Goal: Task Accomplishment & Management: Manage account settings

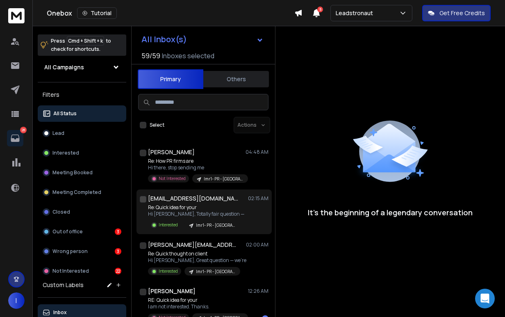
click at [195, 203] on div "ben@venturepr.co 02:15 AM Re: Quick idea for your Hi Ben, Totally fair question…" at bounding box center [208, 211] width 120 height 35
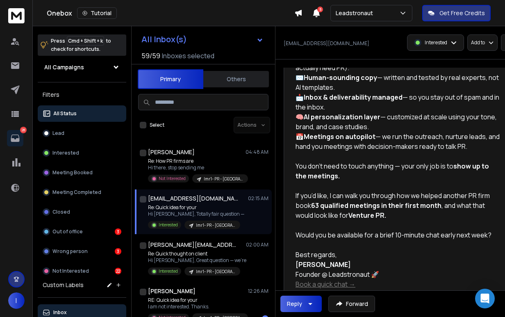
scroll to position [353, 0]
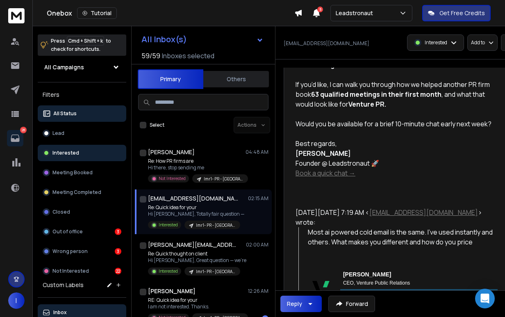
click at [79, 158] on button "Interested" at bounding box center [82, 153] width 88 height 16
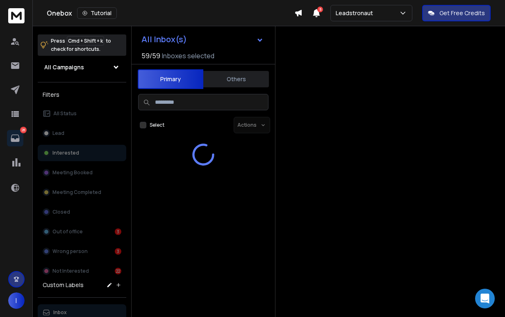
scroll to position [0, 0]
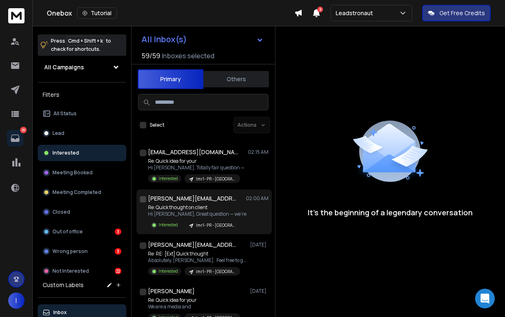
click at [176, 212] on p "Hi [PERSON_NAME], Great question — we’re" at bounding box center [197, 213] width 98 height 7
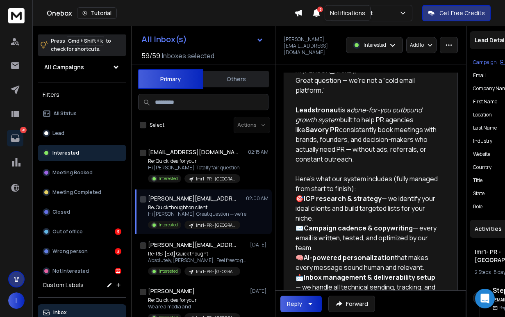
click at [319, 9] on span "5" at bounding box center [320, 10] width 6 height 6
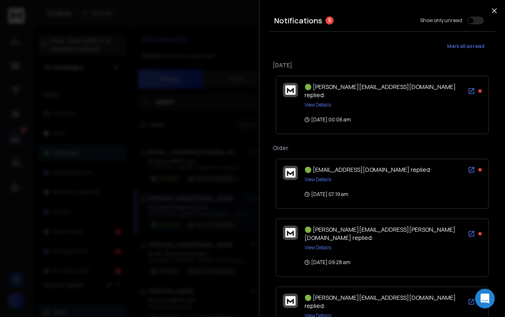
click at [490, 11] on icon "button" at bounding box center [494, 11] width 8 height 8
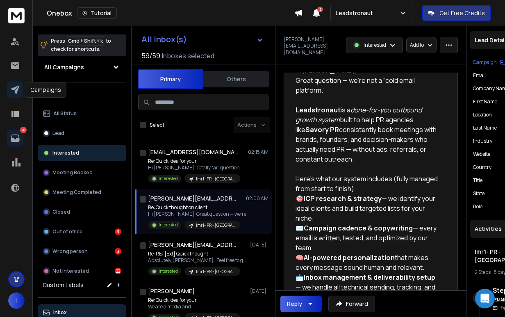
click at [19, 91] on icon at bounding box center [15, 90] width 10 height 10
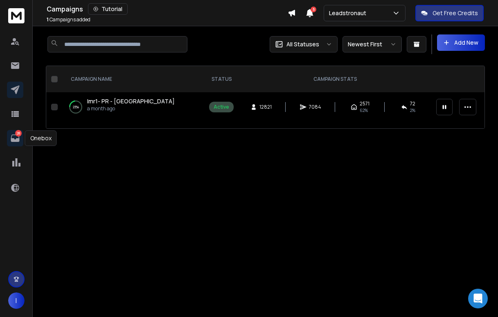
click at [20, 139] on link "28" at bounding box center [15, 138] width 16 height 16
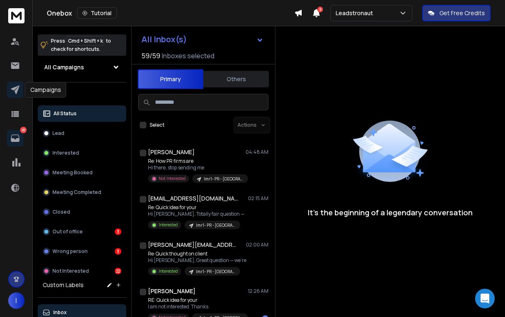
click at [15, 95] on link at bounding box center [15, 89] width 16 height 16
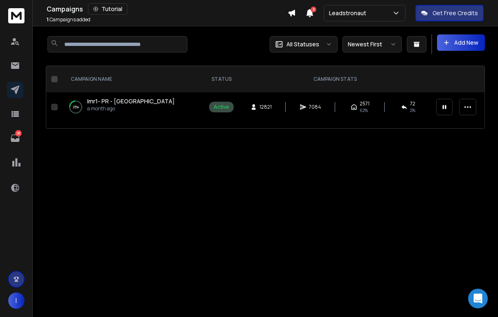
click at [187, 114] on div "23 % Imr1- PR - US a month ago" at bounding box center [132, 107] width 127 height 20
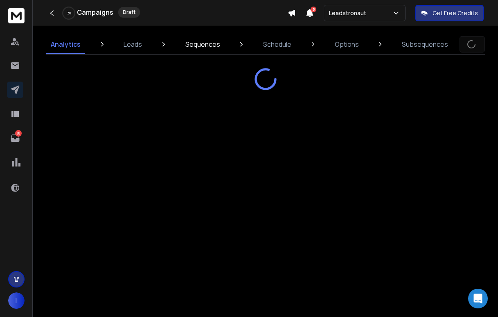
click at [208, 44] on p "Sequences" at bounding box center [203, 44] width 35 height 10
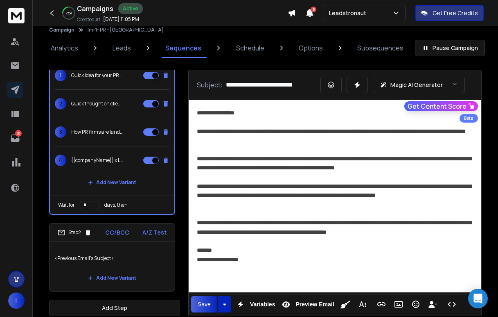
scroll to position [22, 0]
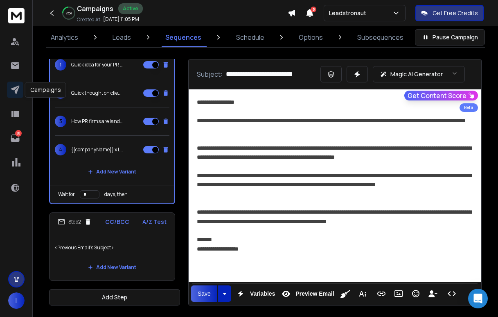
click at [13, 94] on icon at bounding box center [15, 90] width 10 height 10
